Goal: Navigation & Orientation: Find specific page/section

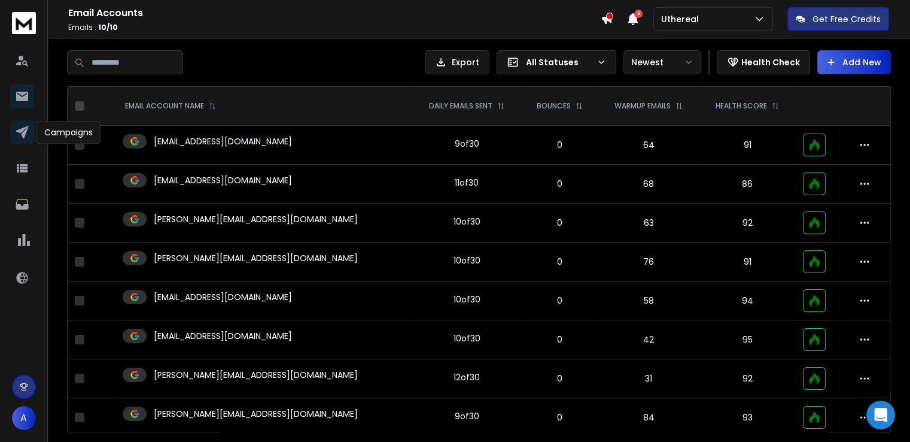
click at [22, 135] on icon at bounding box center [22, 132] width 13 height 13
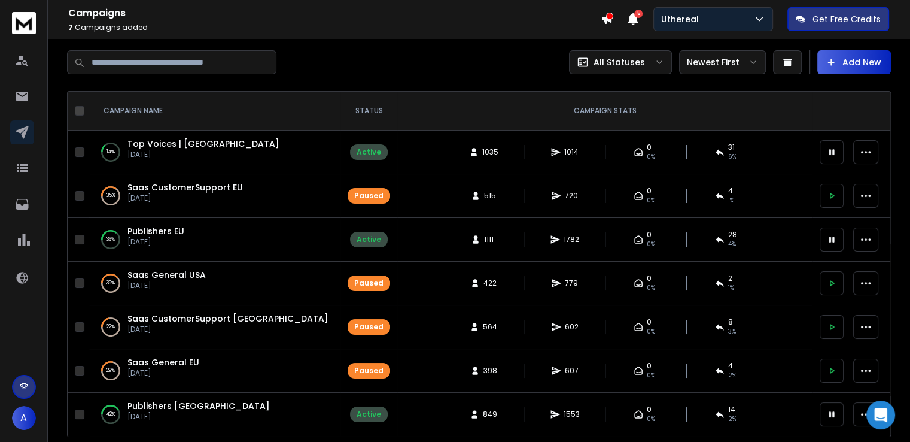
click at [692, 20] on p "Uthereal" at bounding box center [682, 19] width 42 height 12
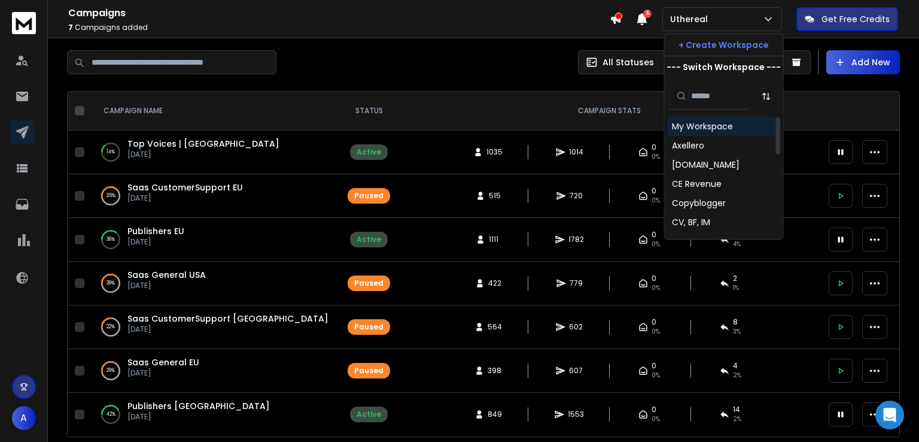
click at [696, 127] on div "My Workspace" at bounding box center [702, 126] width 61 height 12
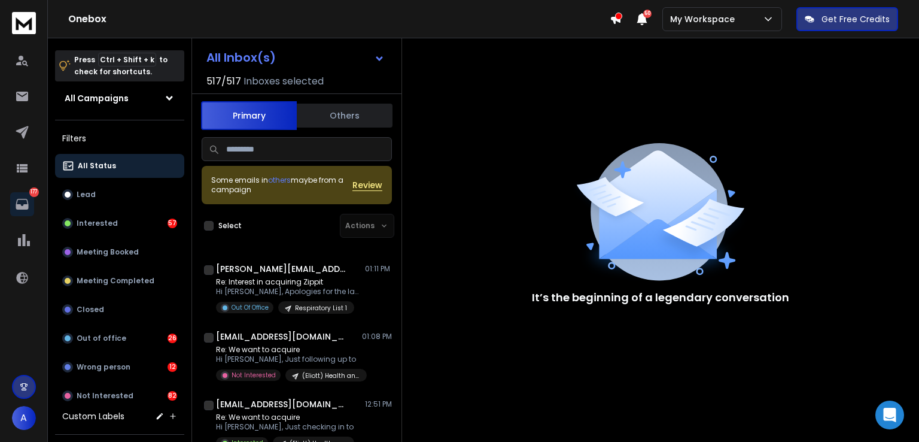
scroll to position [398, 0]
